Goal: Task Accomplishment & Management: Manage account settings

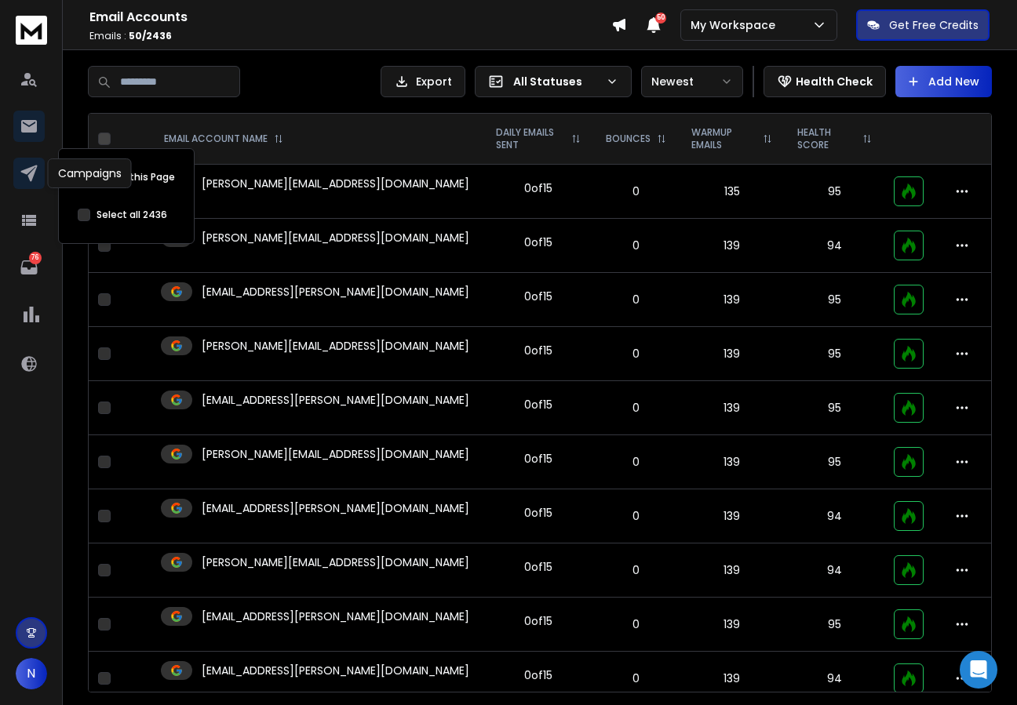
click at [29, 175] on icon at bounding box center [28, 173] width 16 height 16
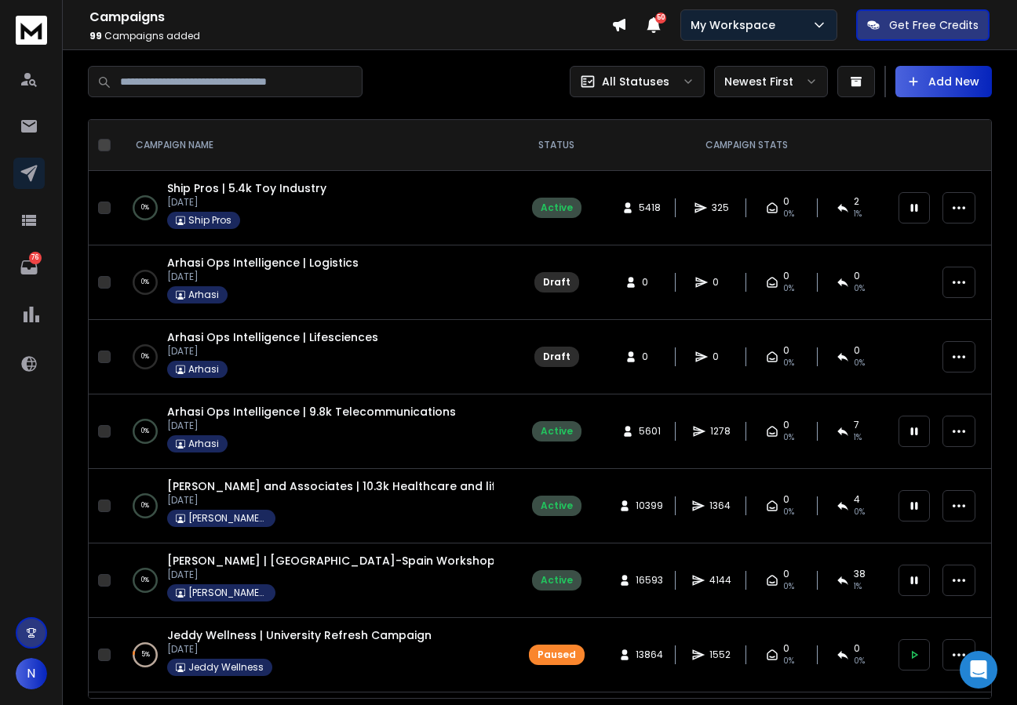
click at [784, 25] on div "My Workspace" at bounding box center [758, 25] width 137 height 16
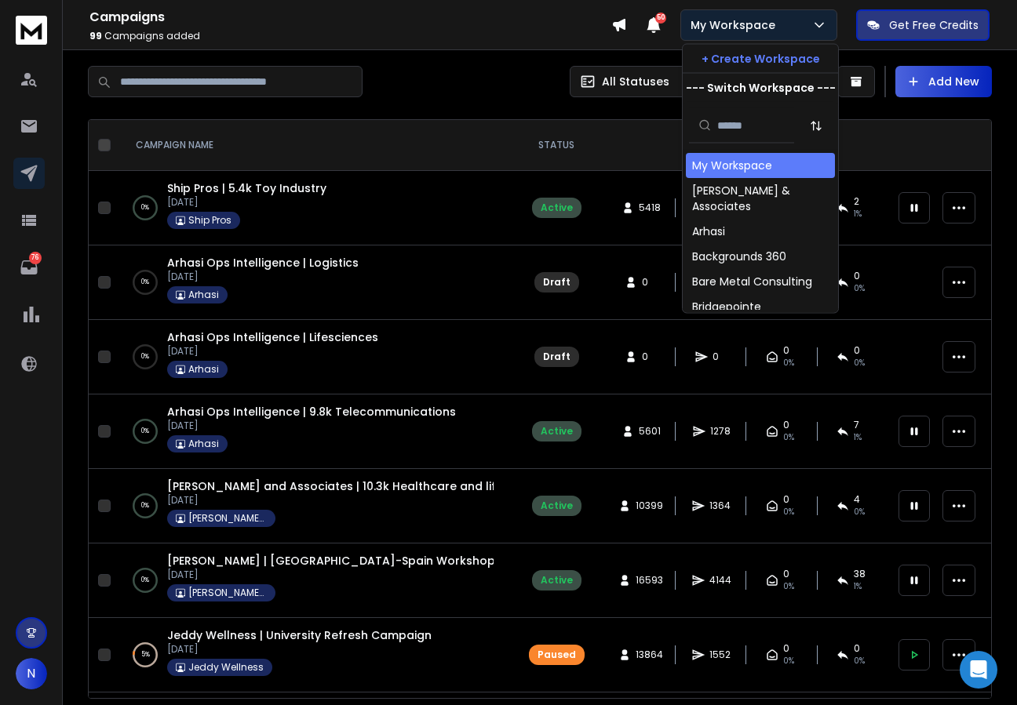
click at [770, 30] on p "My Workspace" at bounding box center [735, 25] width 91 height 16
click at [610, 83] on p "All Statuses" at bounding box center [635, 82] width 67 height 16
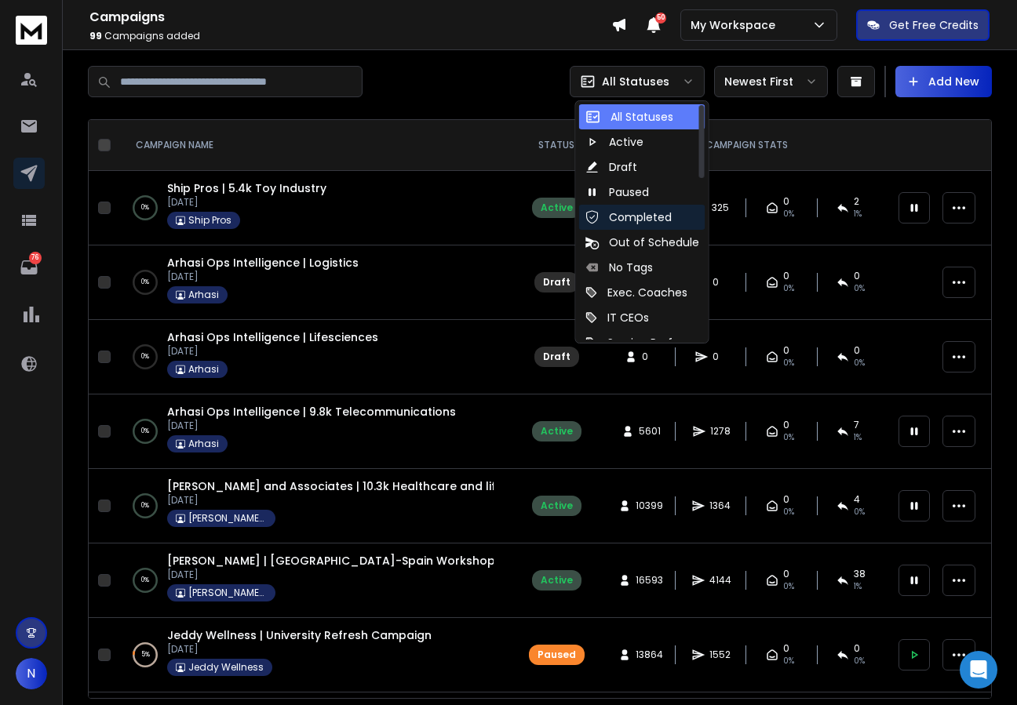
click at [388, 97] on div "Campaigns 99 Campaigns Added All Statuses Newest First Add New CAMPAIGN NAME ST…" at bounding box center [540, 382] width 904 height 633
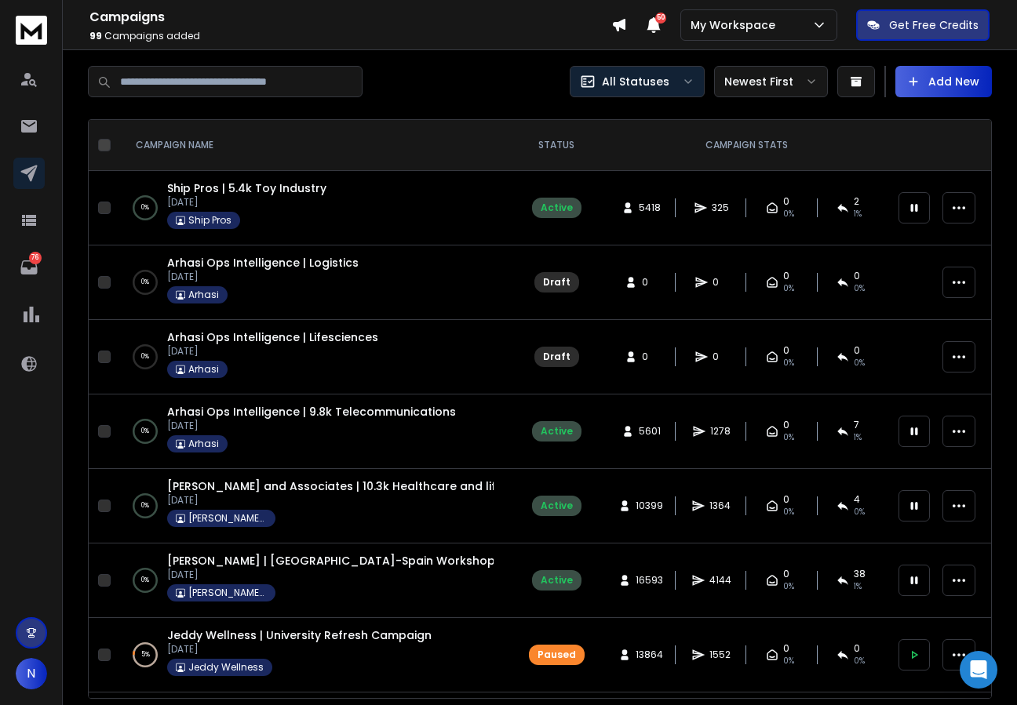
click at [632, 92] on button "All Statuses" at bounding box center [637, 81] width 135 height 31
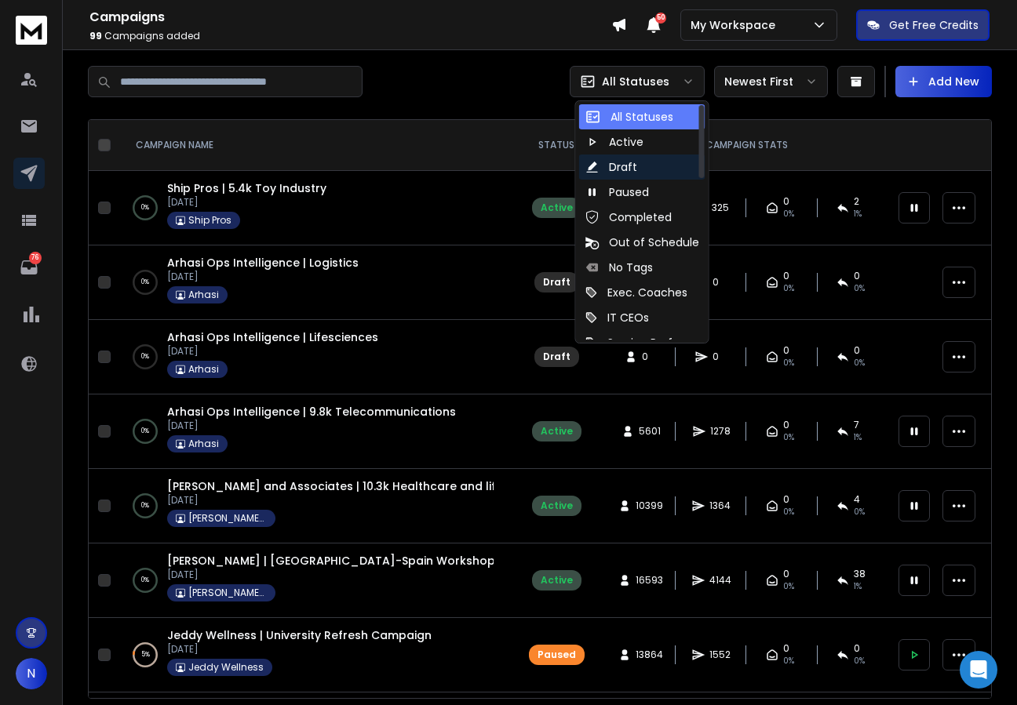
click at [661, 156] on div "Draft" at bounding box center [642, 167] width 126 height 25
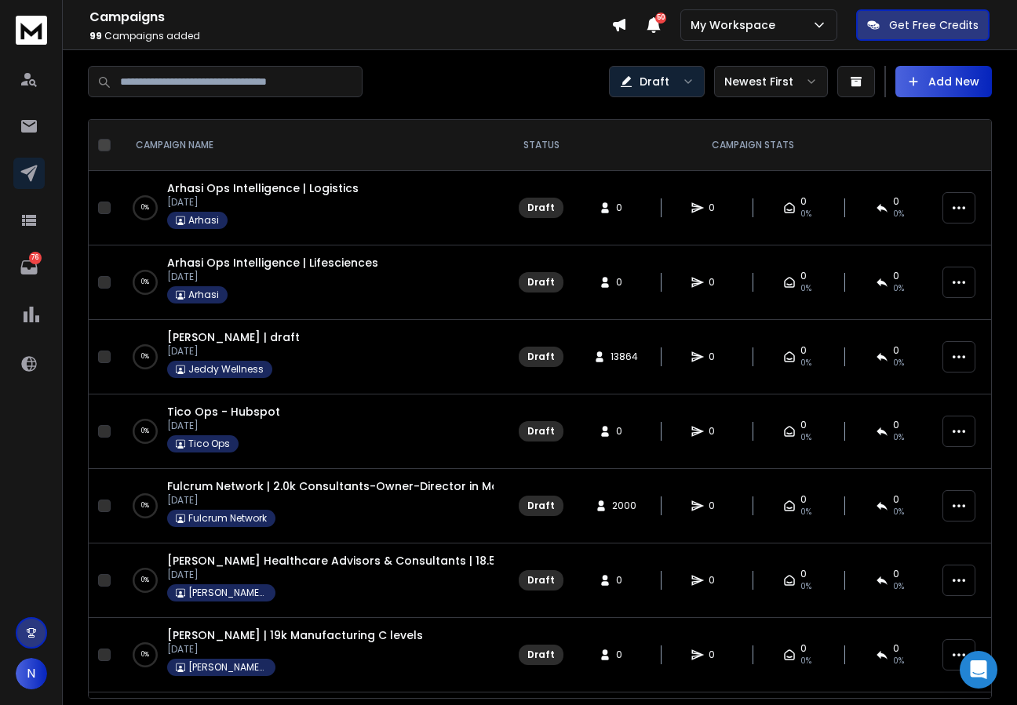
click at [659, 84] on p "Draft" at bounding box center [654, 82] width 30 height 16
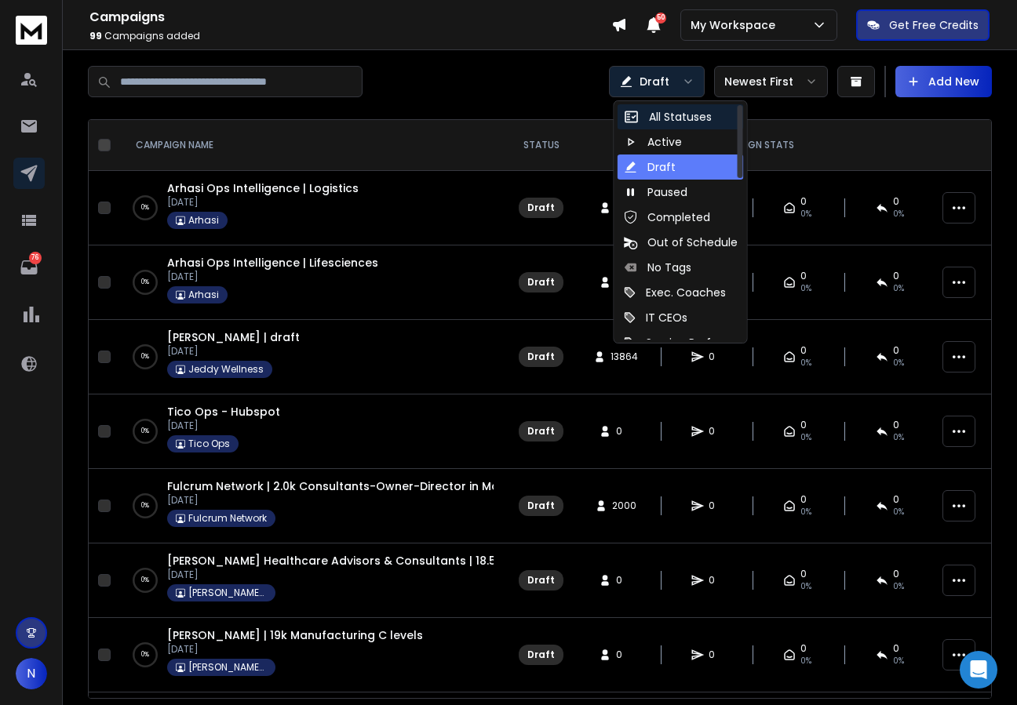
click at [667, 78] on p "Draft" at bounding box center [654, 82] width 30 height 16
click at [670, 136] on div "Active" at bounding box center [653, 142] width 58 height 16
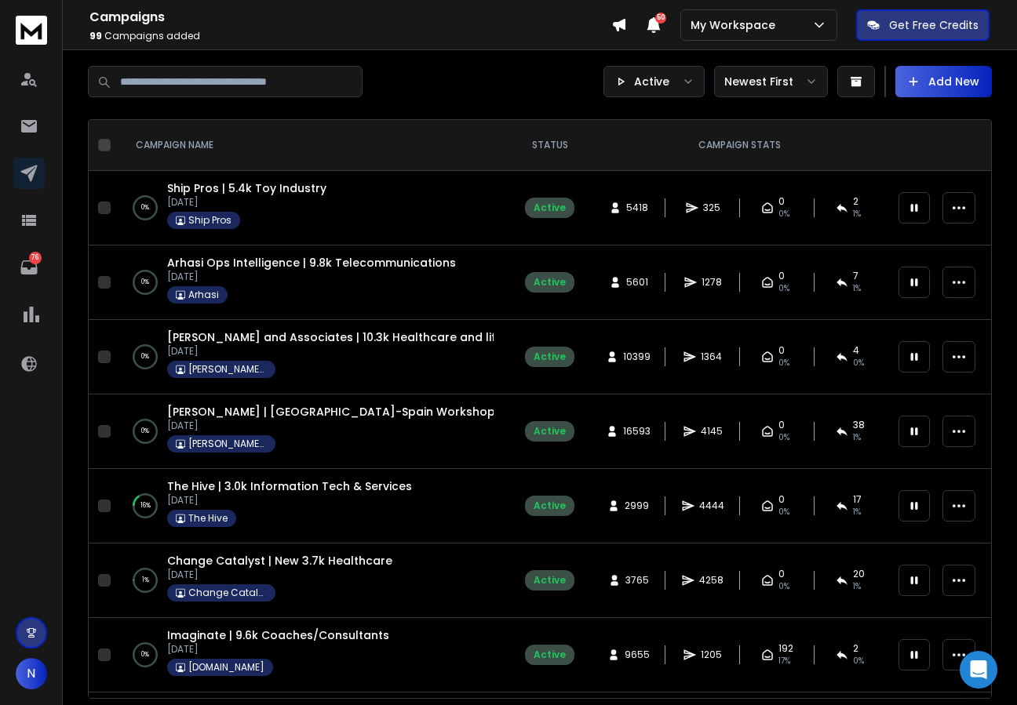
click at [784, 67] on button "Newest First" at bounding box center [771, 81] width 114 height 31
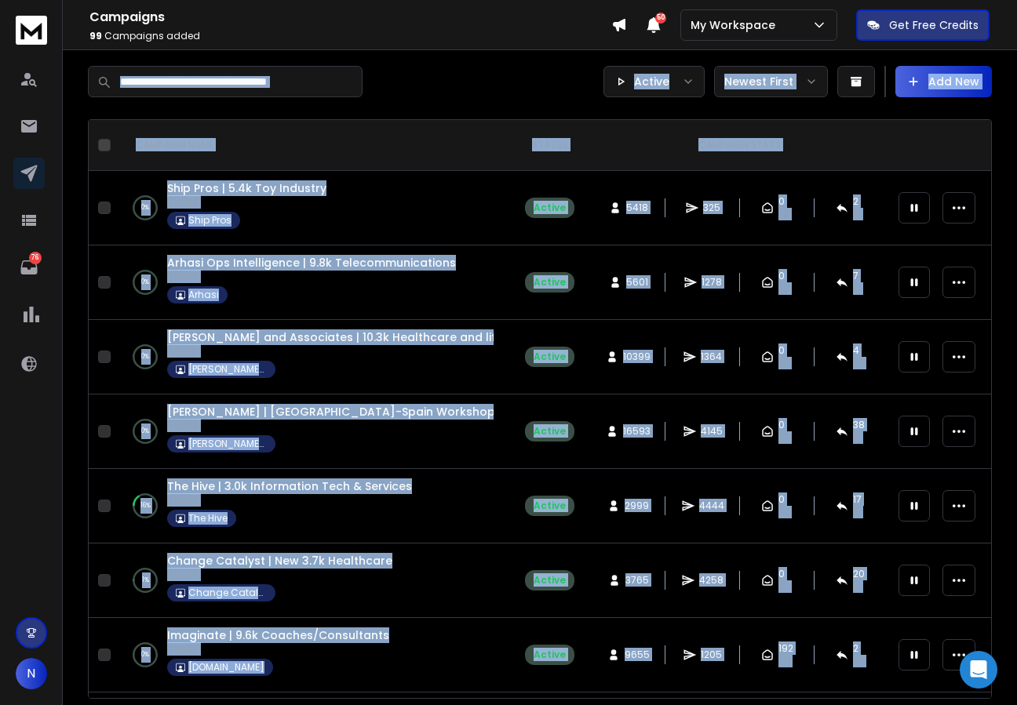
drag, startPoint x: 279, startPoint y: 527, endPoint x: 158, endPoint y: 62, distance: 480.7
click at [158, 62] on div "Campaigns 99 Campaigns Added Active Newest First Add New CAMPAIGN NAME STATUS C…" at bounding box center [540, 382] width 954 height 665
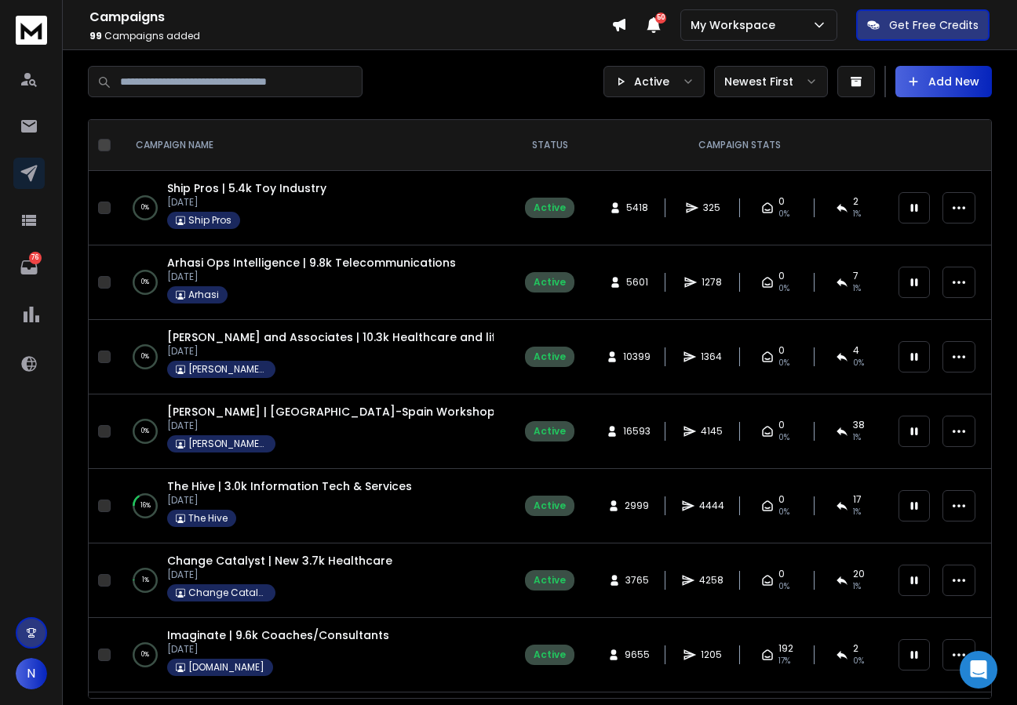
click at [322, 144] on th "CAMPAIGN NAME" at bounding box center [313, 145] width 392 height 51
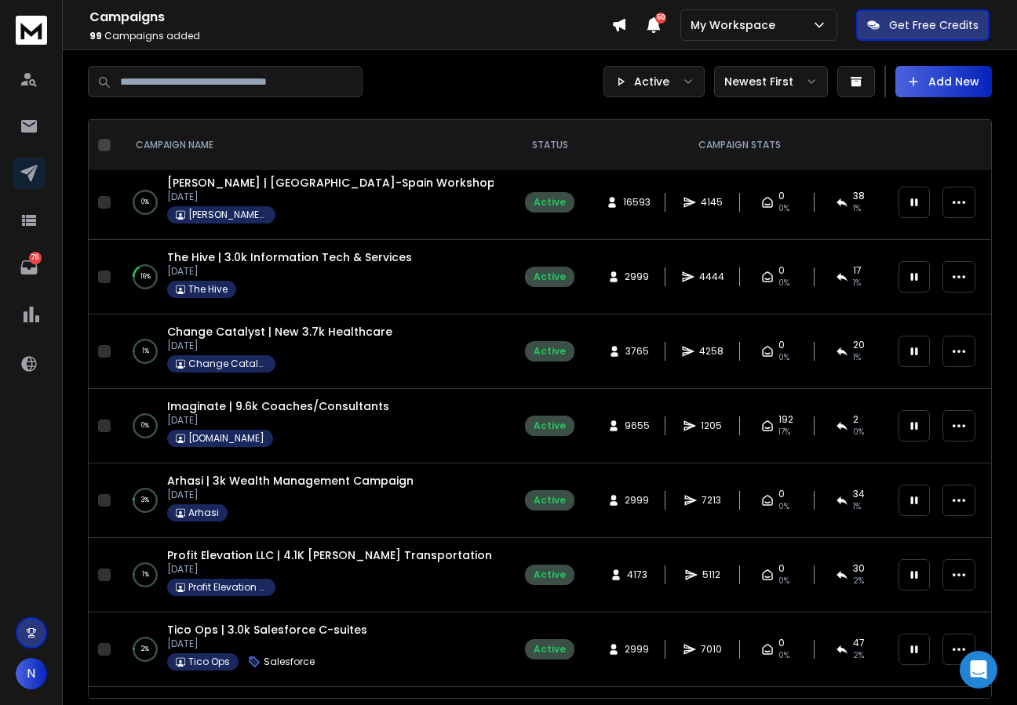
scroll to position [230, 0]
click at [678, 72] on button "Active" at bounding box center [653, 81] width 101 height 31
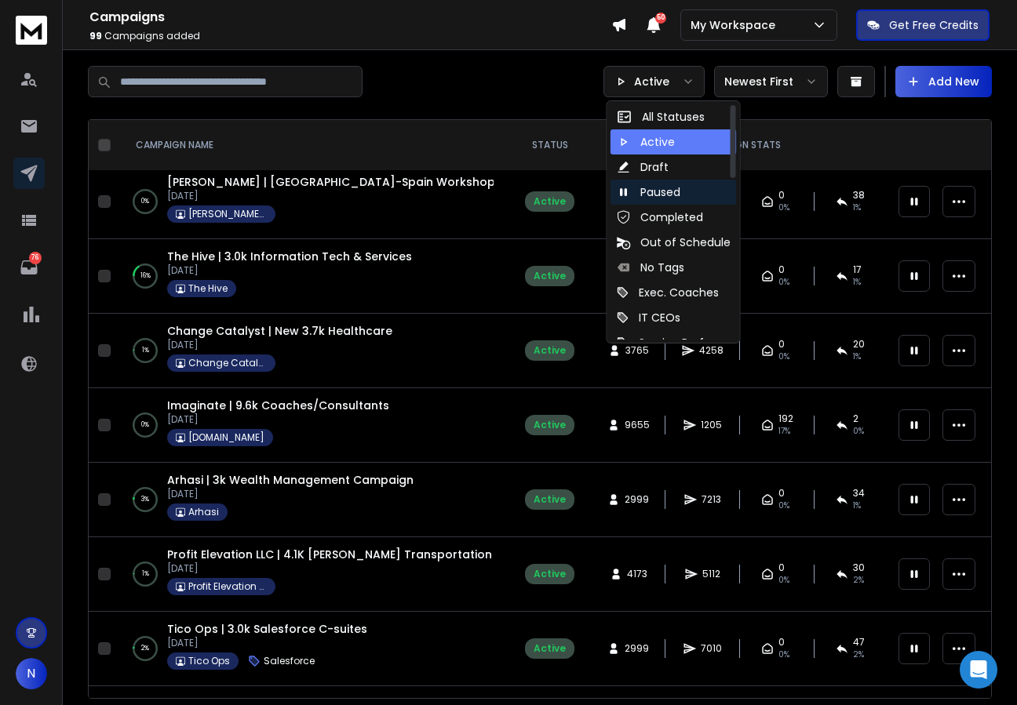
click at [661, 189] on div "Paused" at bounding box center [649, 192] width 64 height 16
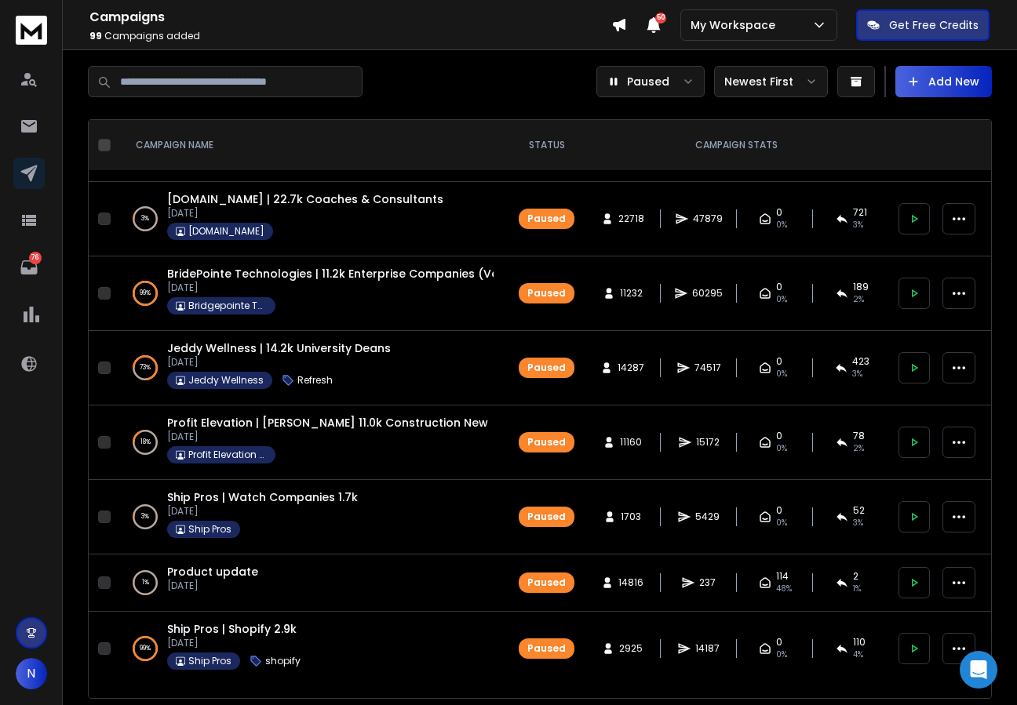
scroll to position [0, 0]
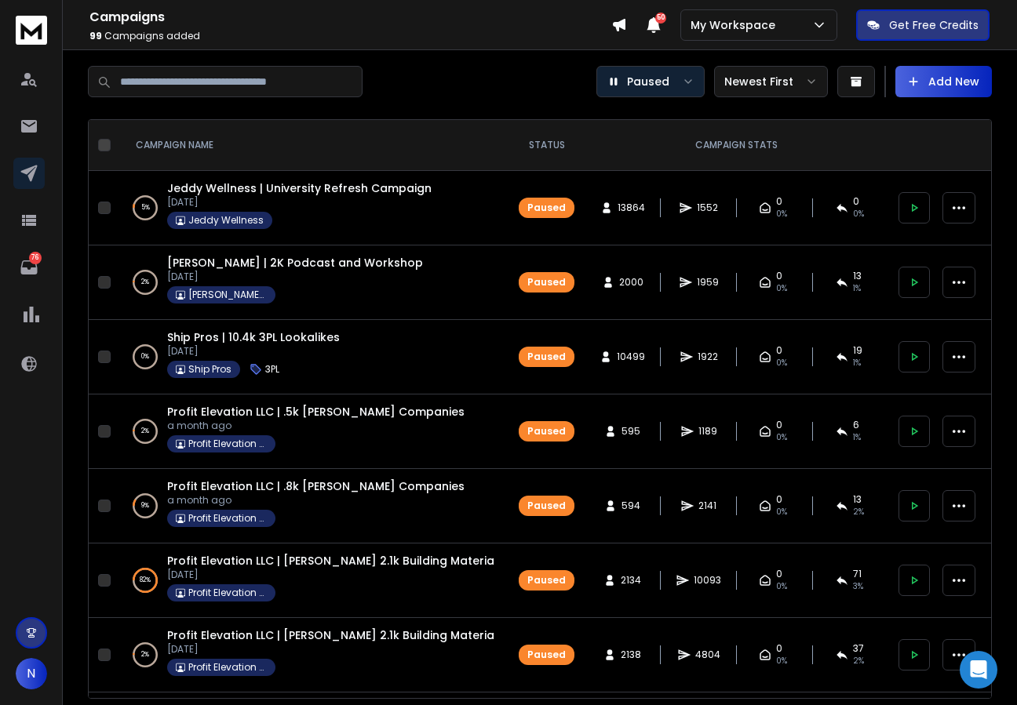
click at [672, 85] on div "Paused" at bounding box center [650, 82] width 88 height 16
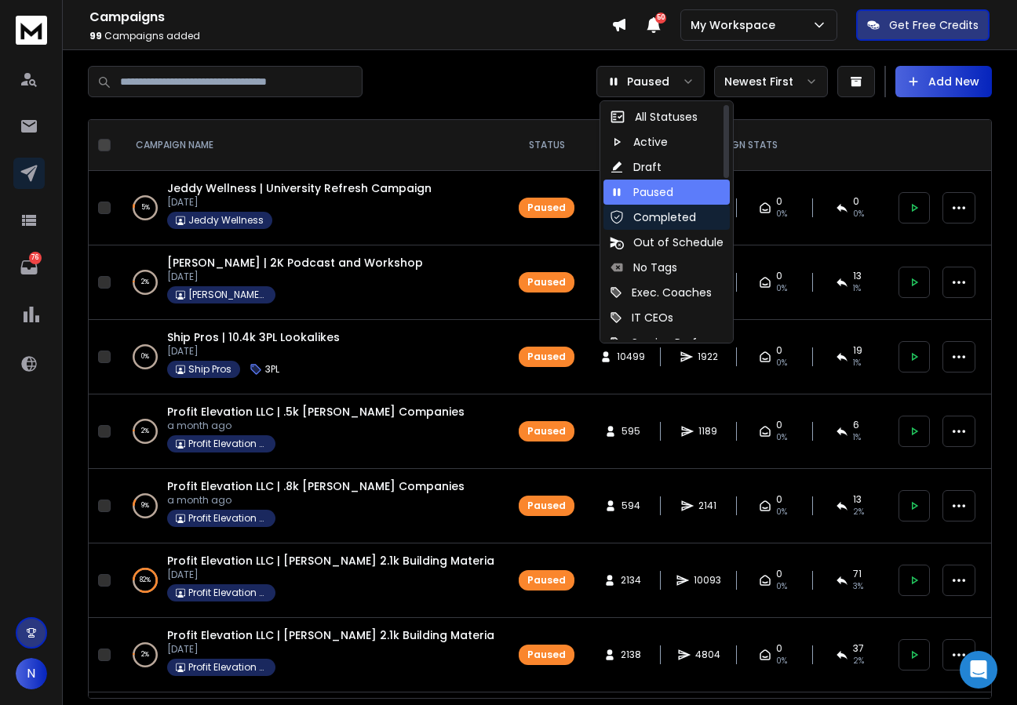
click at [671, 224] on div "Completed" at bounding box center [653, 217] width 86 height 16
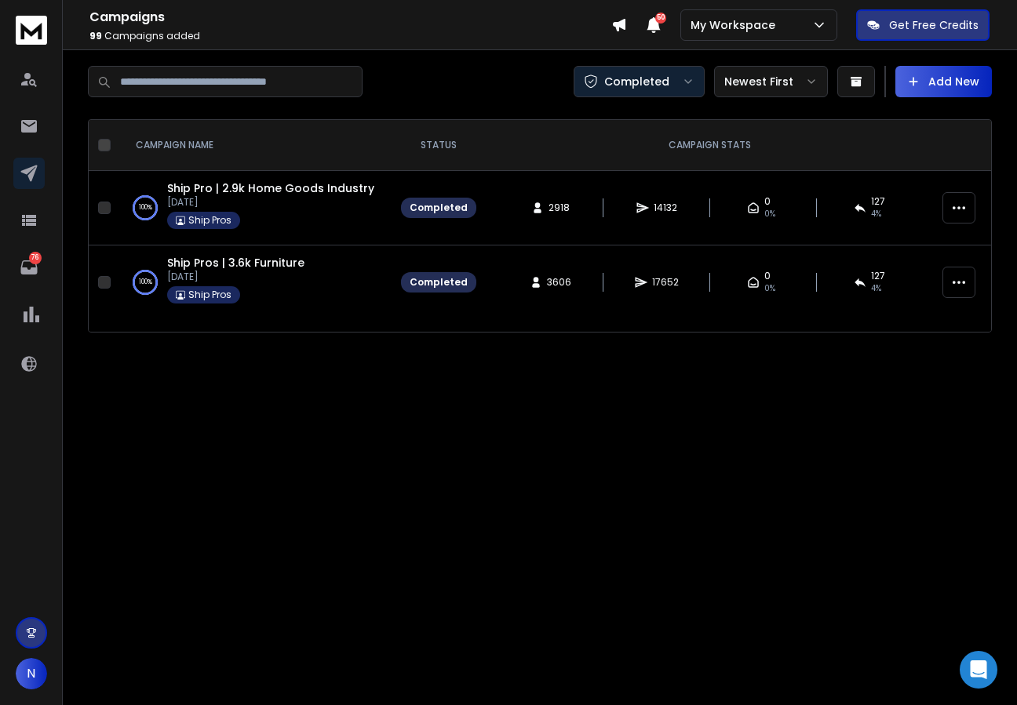
click at [659, 88] on p "Completed" at bounding box center [636, 82] width 65 height 16
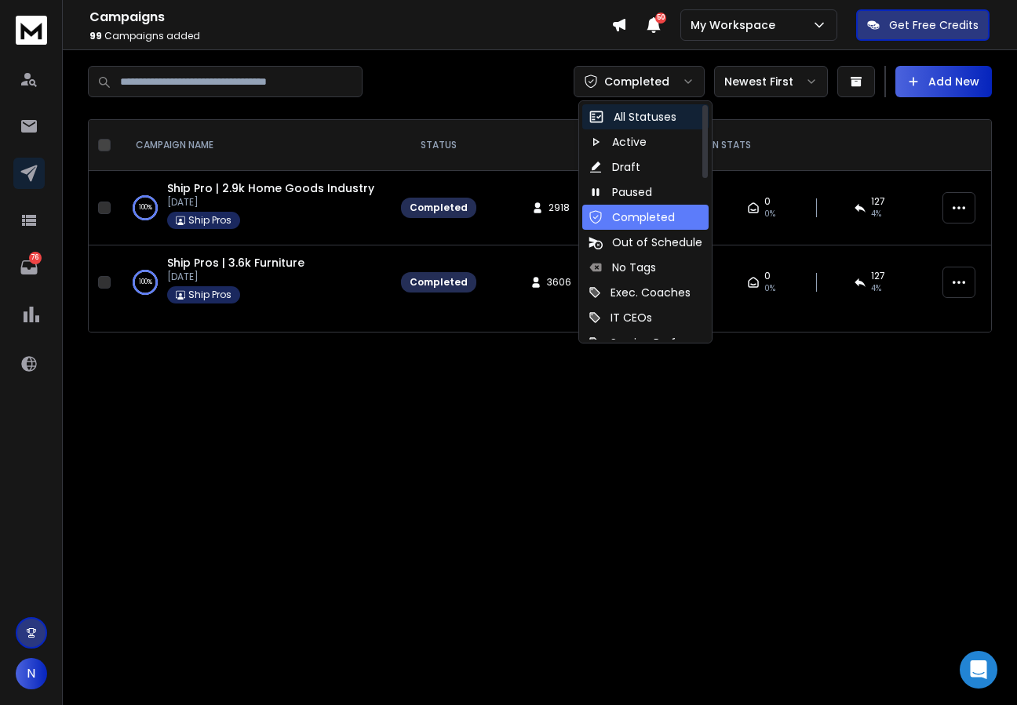
click at [629, 112] on div "All Statuses" at bounding box center [632, 117] width 88 height 16
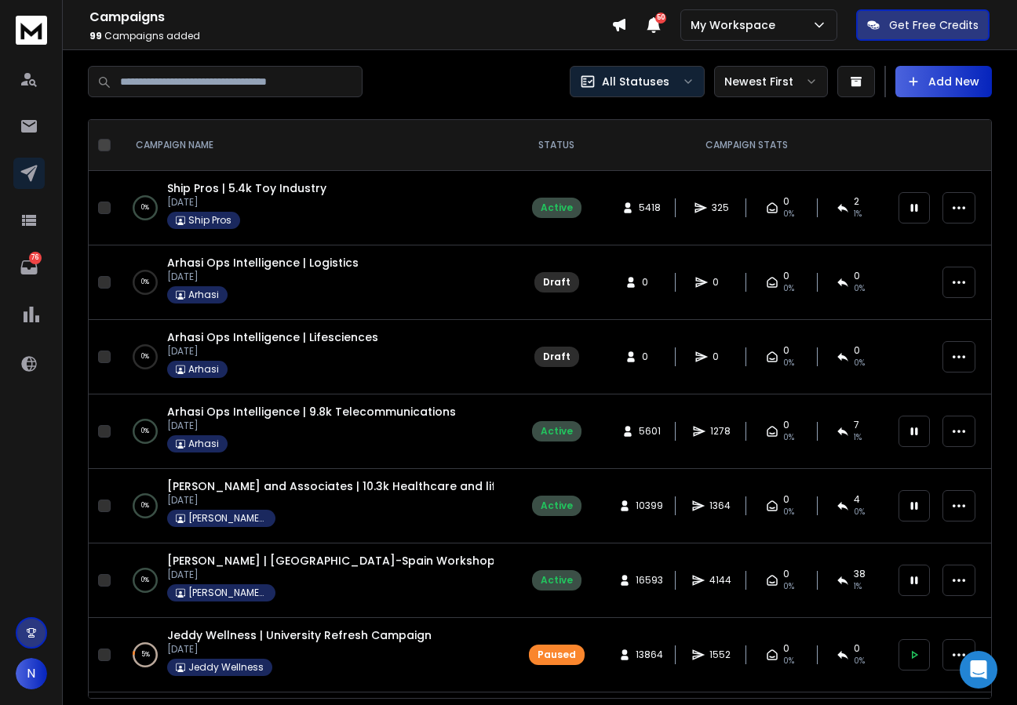
click at [654, 86] on p "All Statuses" at bounding box center [635, 82] width 67 height 16
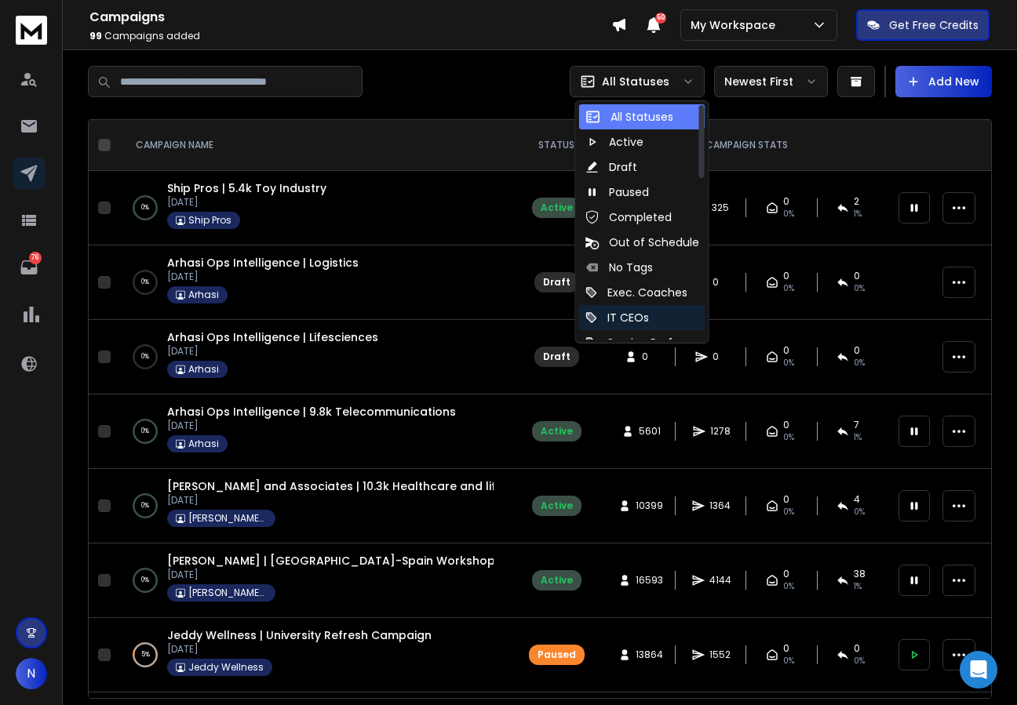
click at [382, 151] on th "CAMPAIGN NAME" at bounding box center [313, 145] width 392 height 51
